Goal: Communication & Community: Answer question/provide support

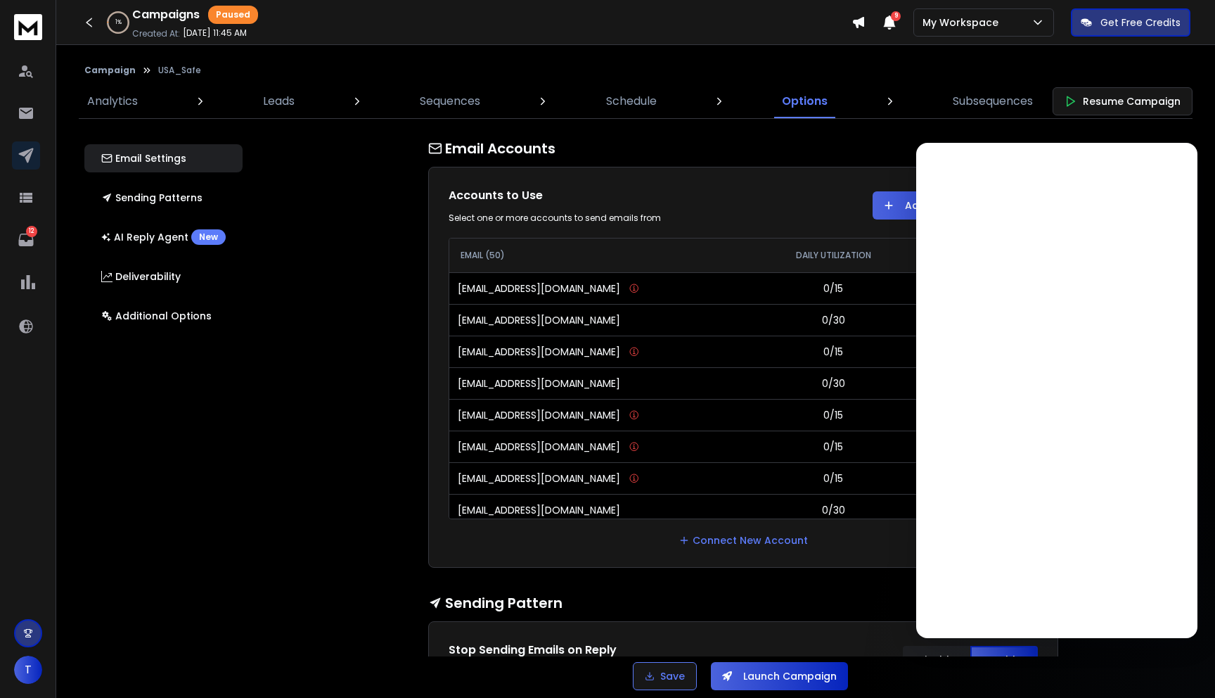
select select "**********"
select select "*"
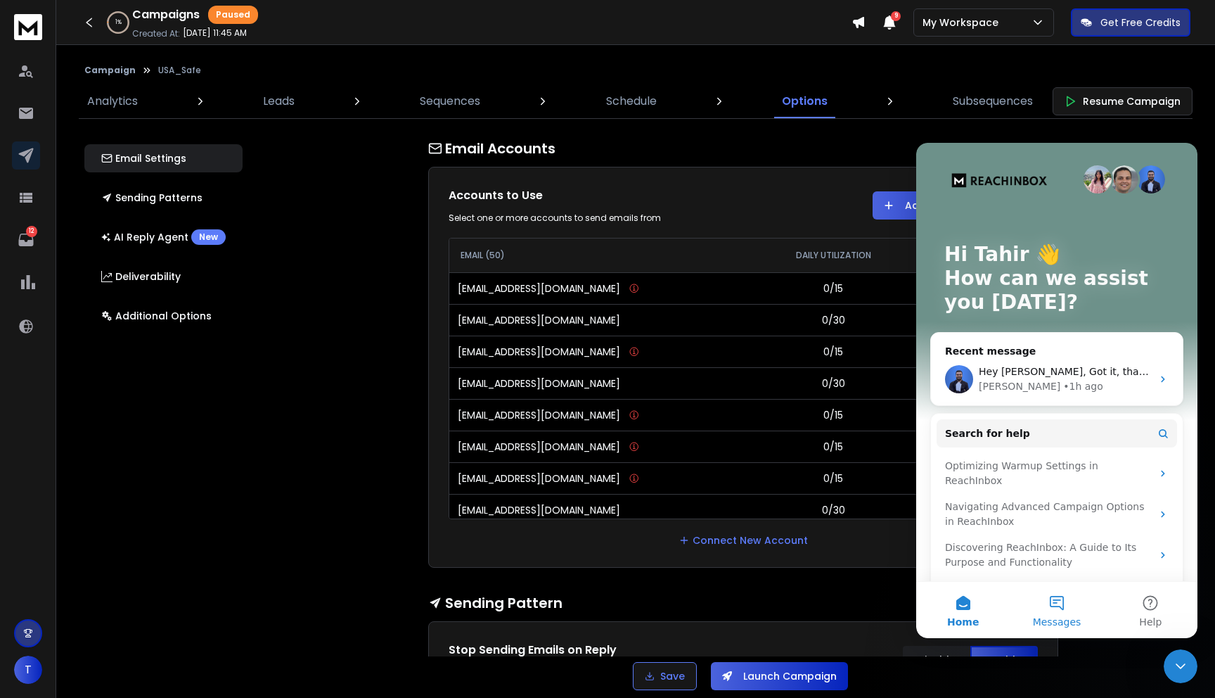
click at [1072, 609] on button "Messages" at bounding box center [1057, 610] width 94 height 56
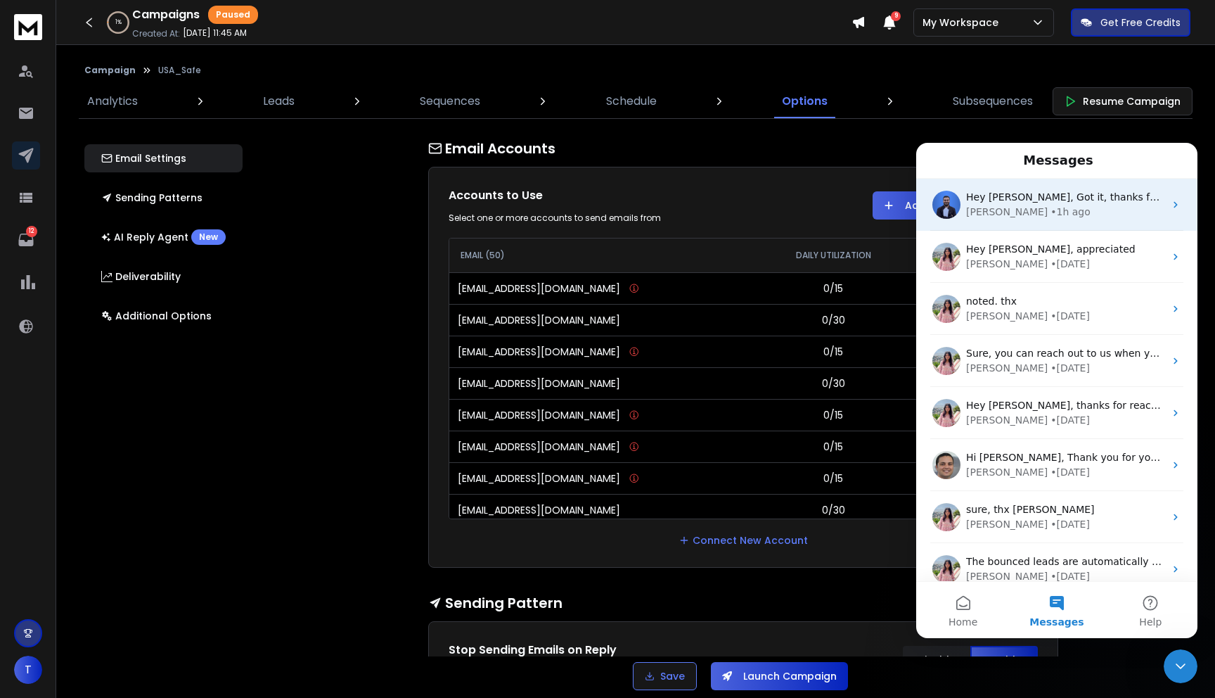
click at [1054, 212] on div "[PERSON_NAME] • 1h ago" at bounding box center [1065, 212] width 198 height 15
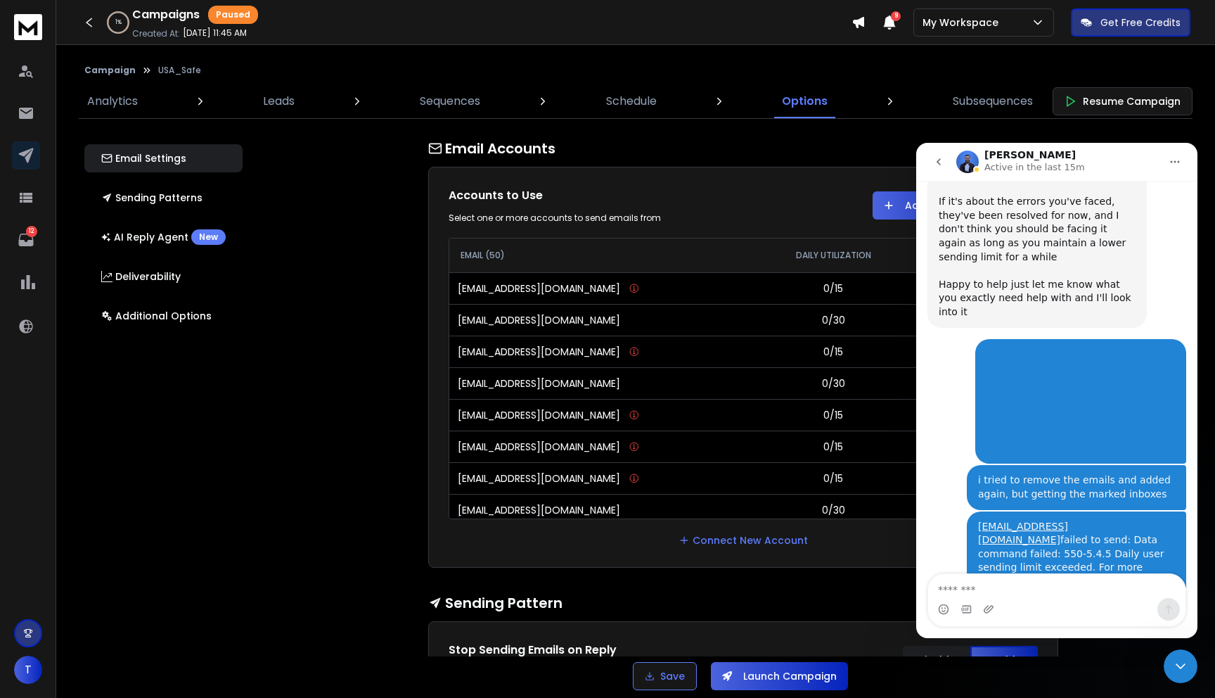
scroll to position [2940, 0]
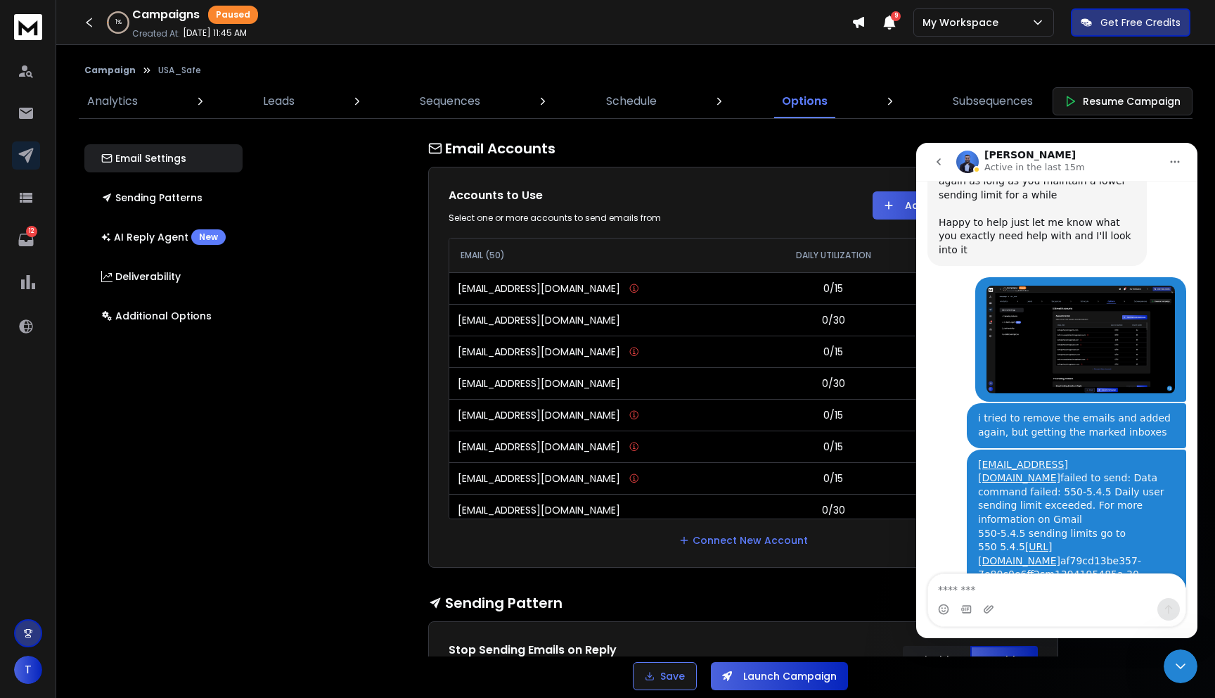
click at [1016, 592] on textarea "Message…" at bounding box center [1056, 586] width 257 height 24
type textarea "*******"
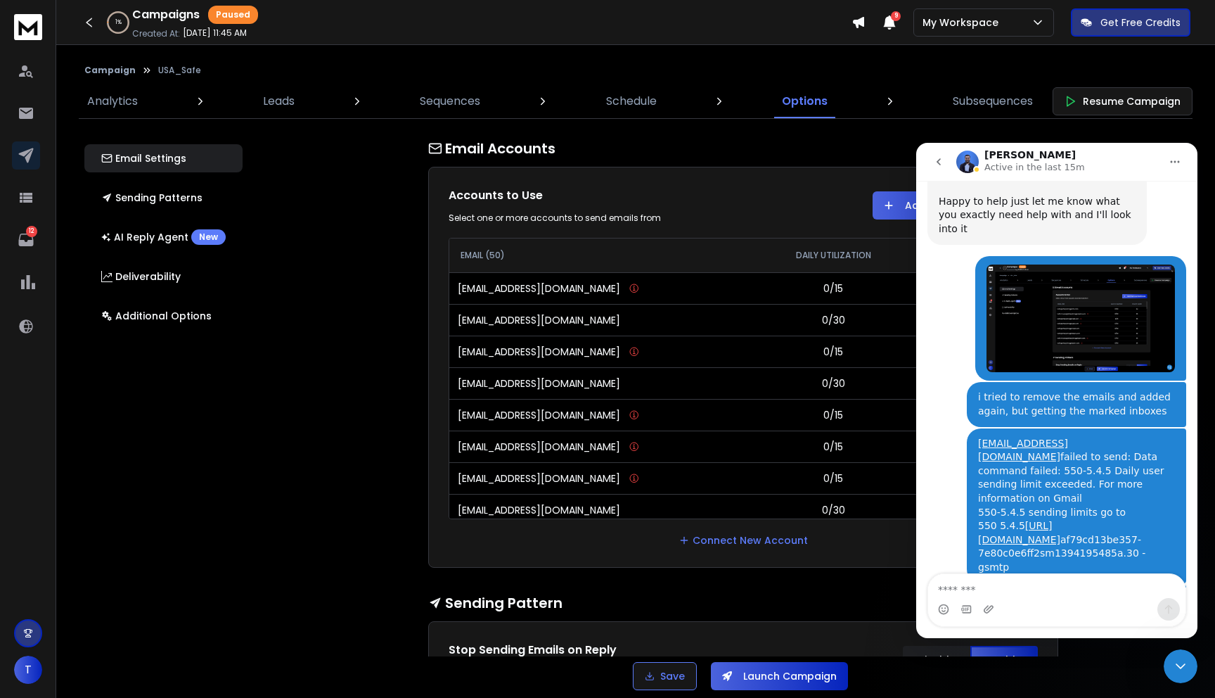
scroll to position [2982, 0]
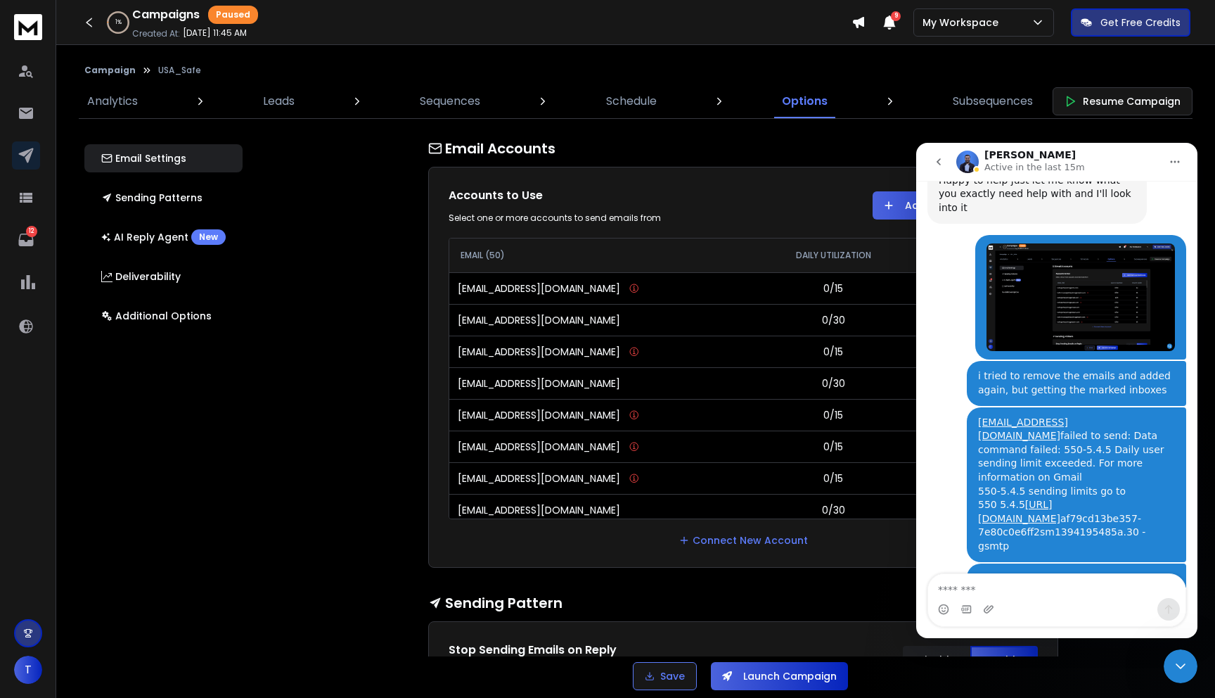
click at [587, 539] on div "EMAIL (50) DAILY UTILIZATION HEALTH SCORE [EMAIL_ADDRESS][DOMAIN_NAME] 0/15 95 …" at bounding box center [743, 392] width 589 height 309
click at [1192, 675] on div "Close Intercom Messenger" at bounding box center [1181, 666] width 34 height 34
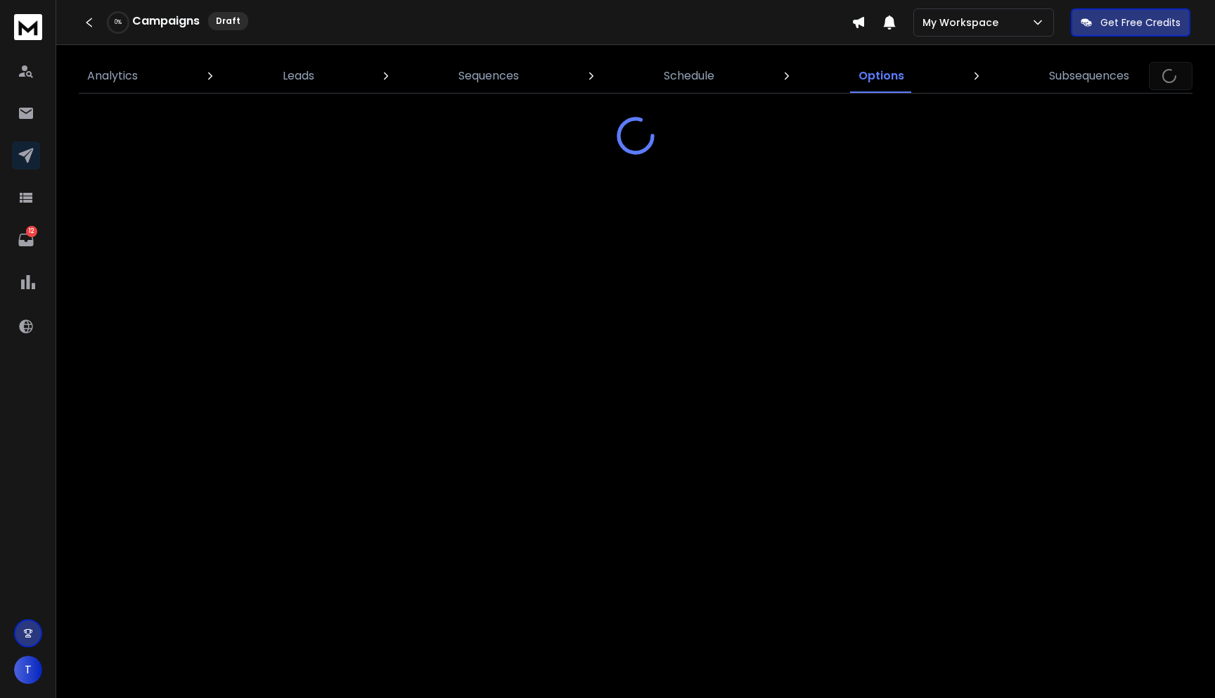
select select "**********"
select select "*"
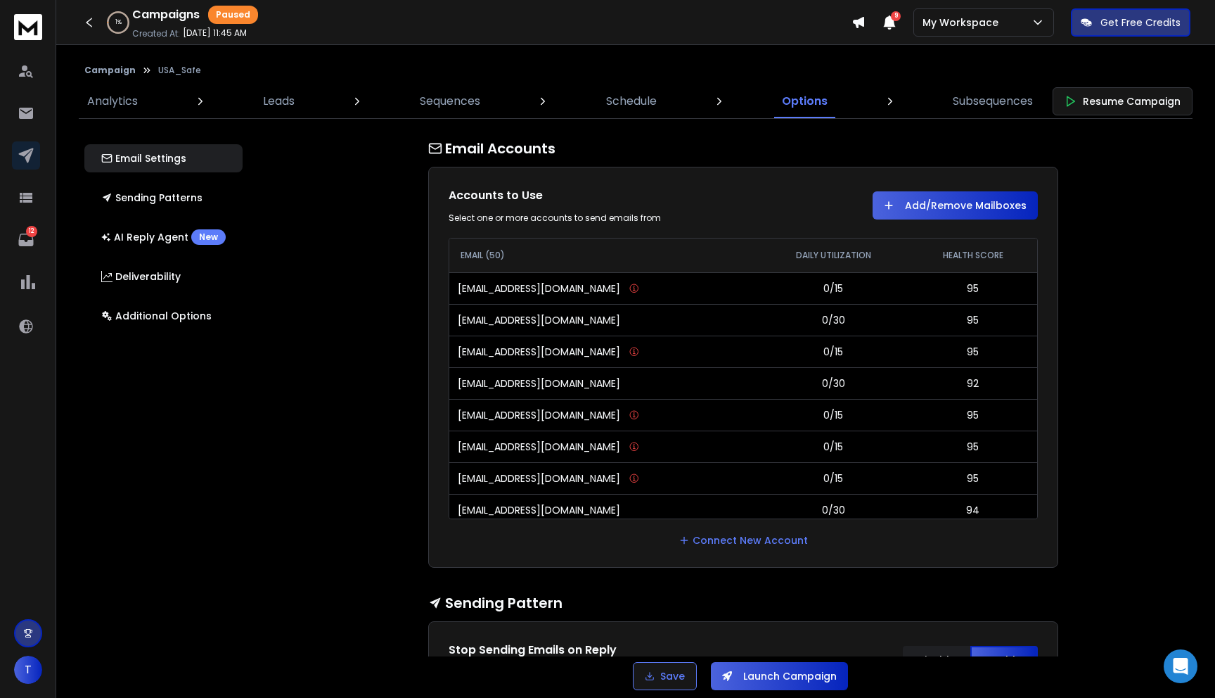
click at [160, 405] on div "Email Settings Sending Patterns AI Reply Agent New Deliverability Additional Op…" at bounding box center [661, 398] width 1155 height 518
click at [1180, 671] on icon "Open Intercom Messenger" at bounding box center [1180, 666] width 16 height 18
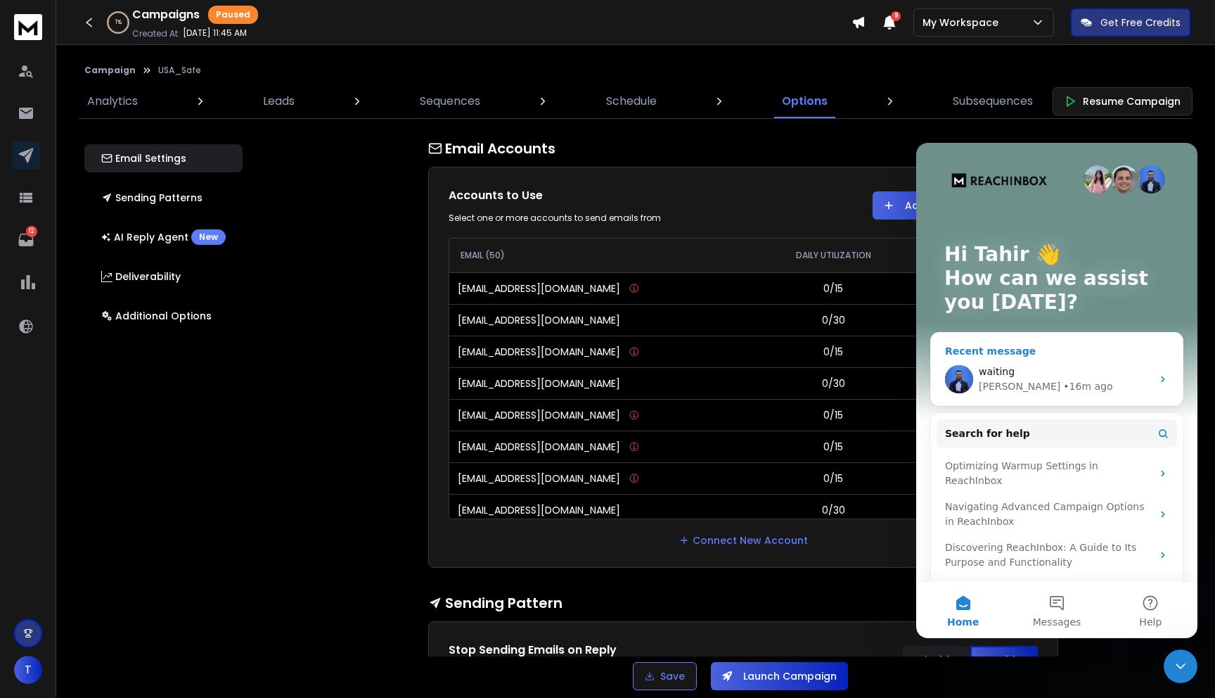
click at [1068, 366] on div "waiting" at bounding box center [1065, 371] width 173 height 15
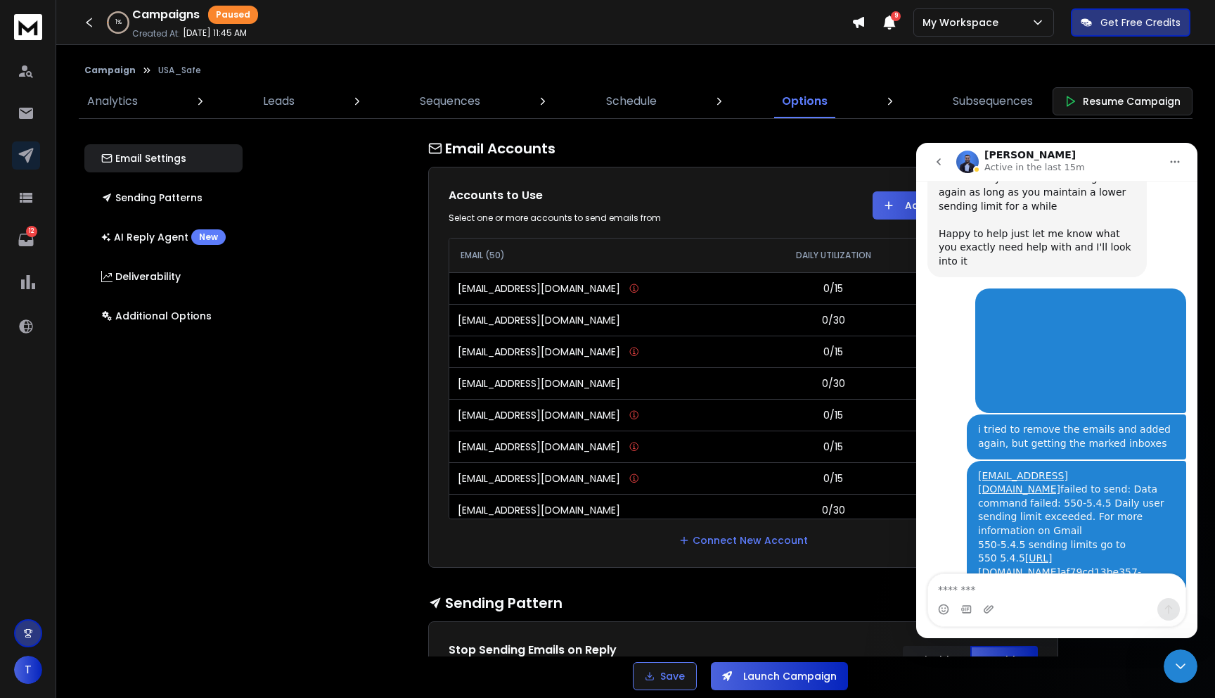
scroll to position [3079, 0]
